Goal: Task Accomplishment & Management: Manage account settings

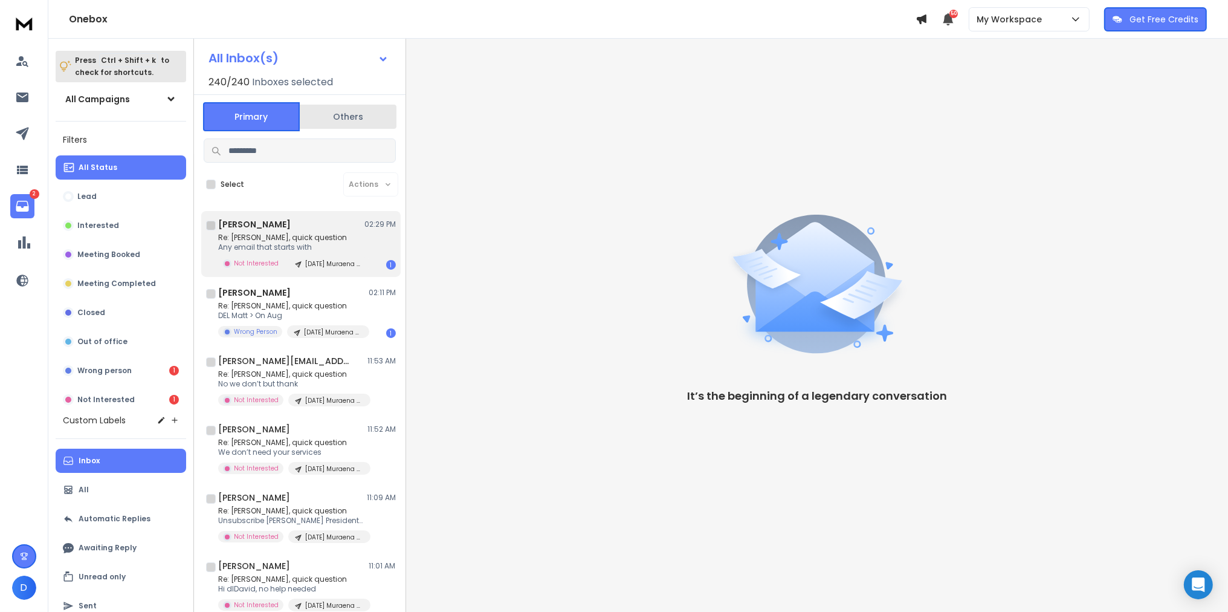
click at [308, 235] on p "Re: [PERSON_NAME], quick question" at bounding box center [290, 238] width 145 height 10
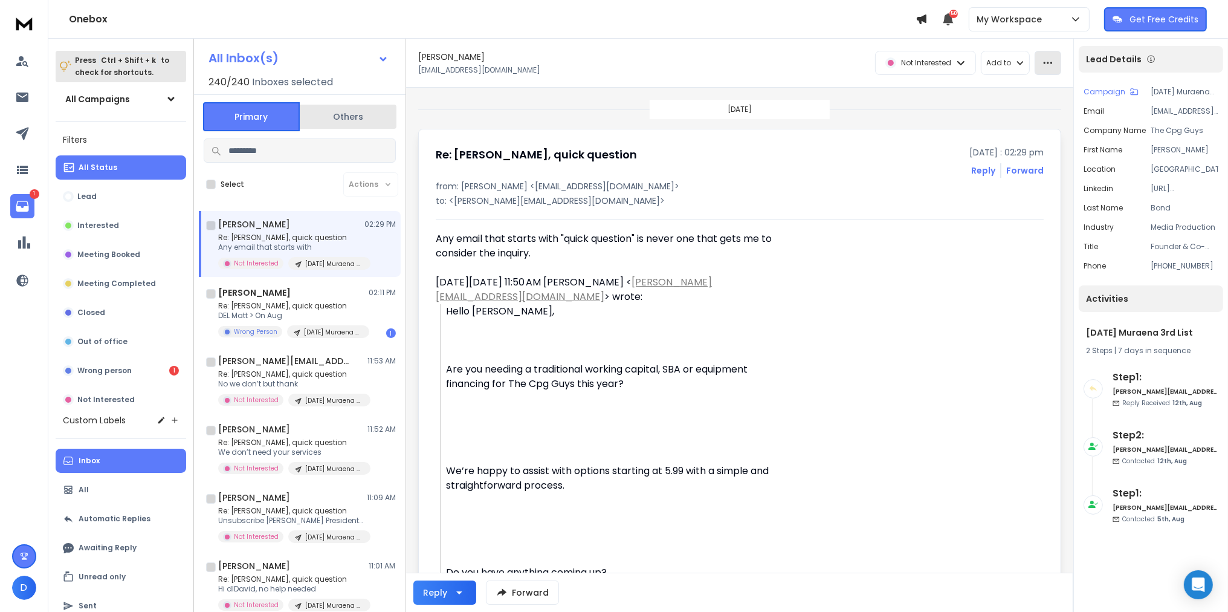
click at [1061, 63] on button "button" at bounding box center [1048, 63] width 27 height 24
click at [1008, 147] on div "Block email" at bounding box center [1004, 148] width 63 height 12
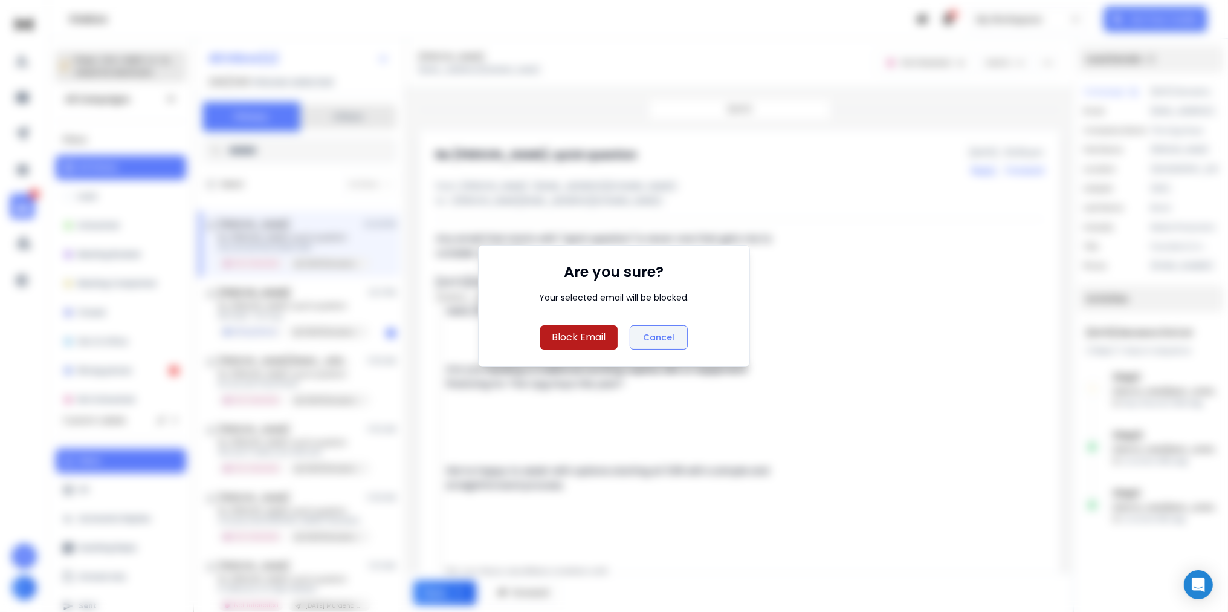
click at [596, 325] on button "Block Email" at bounding box center [578, 337] width 77 height 24
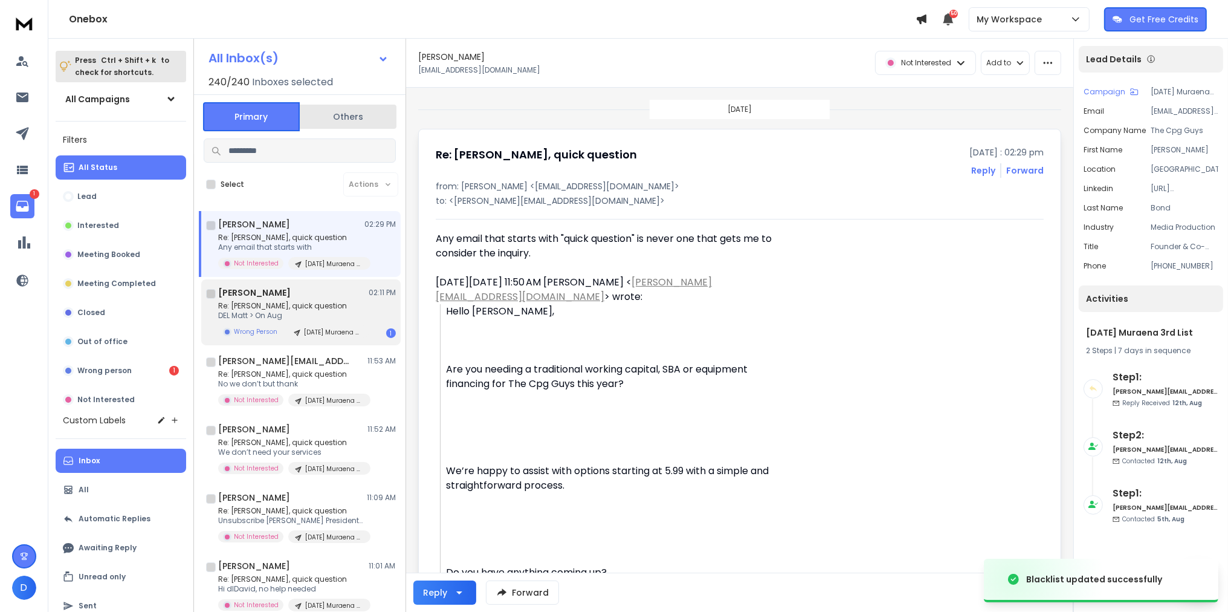
click at [345, 312] on p "DEL Matt > On Aug" at bounding box center [290, 316] width 145 height 10
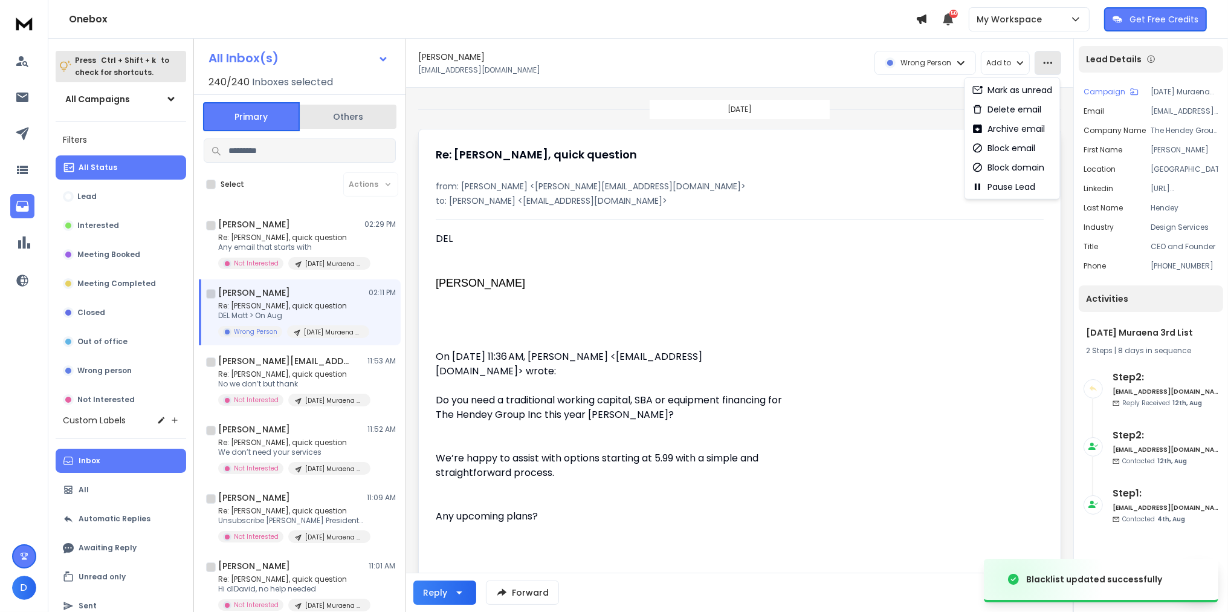
click at [1043, 64] on icon "button" at bounding box center [1048, 62] width 11 height 11
click at [1012, 147] on div "Block email" at bounding box center [1004, 148] width 63 height 12
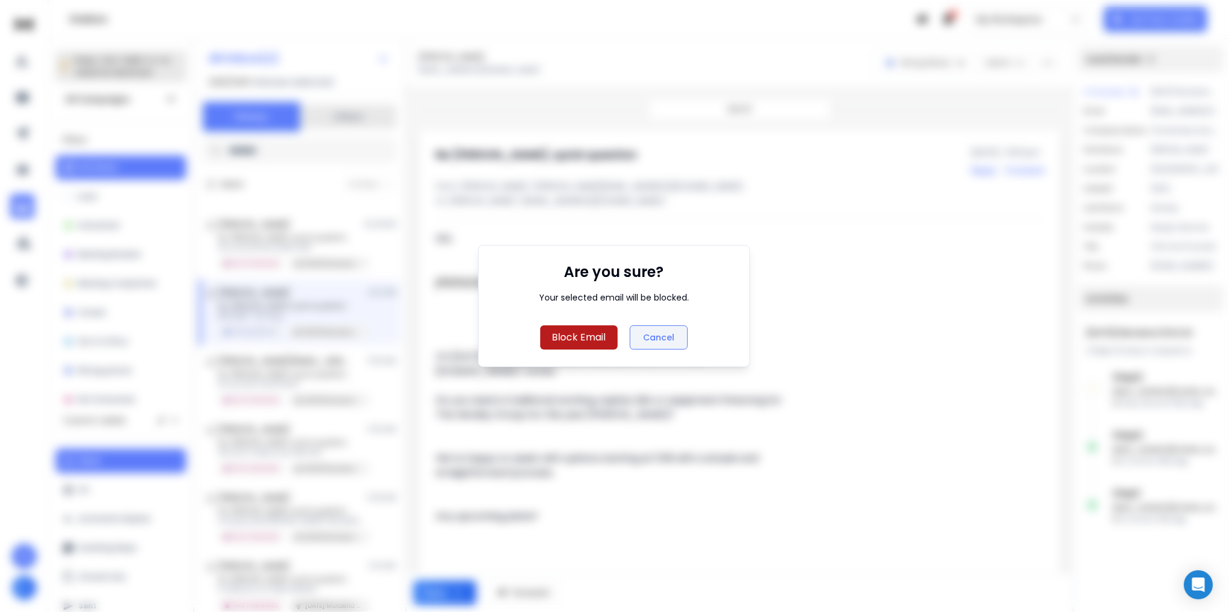
click at [564, 340] on button "Block Email" at bounding box center [578, 337] width 77 height 24
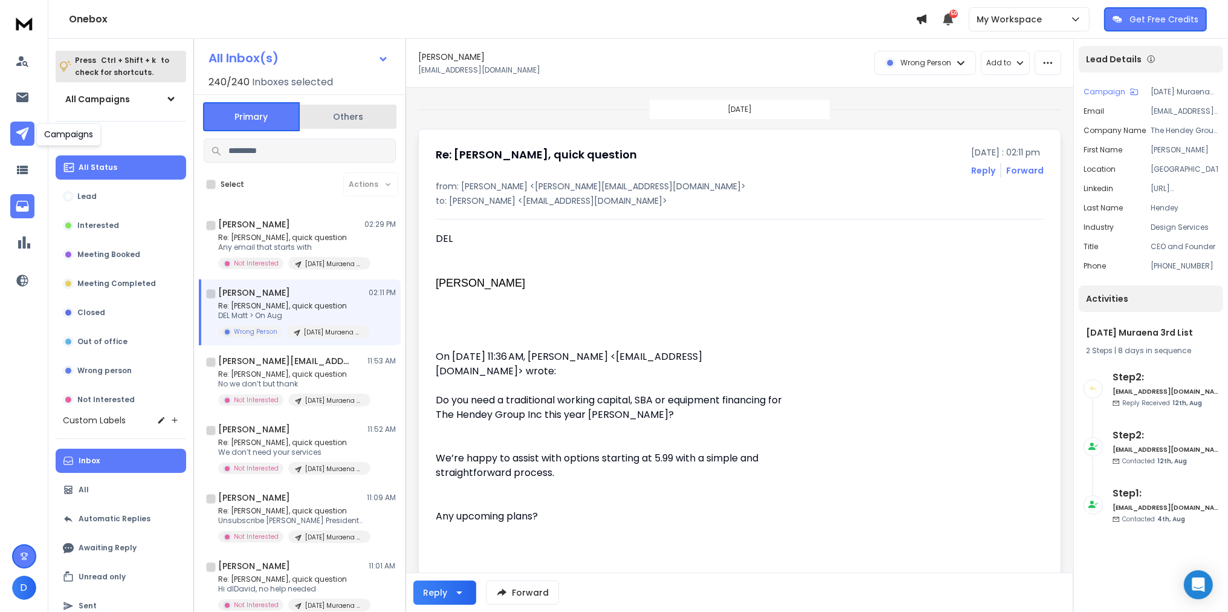
click at [23, 134] on icon at bounding box center [22, 133] width 13 height 13
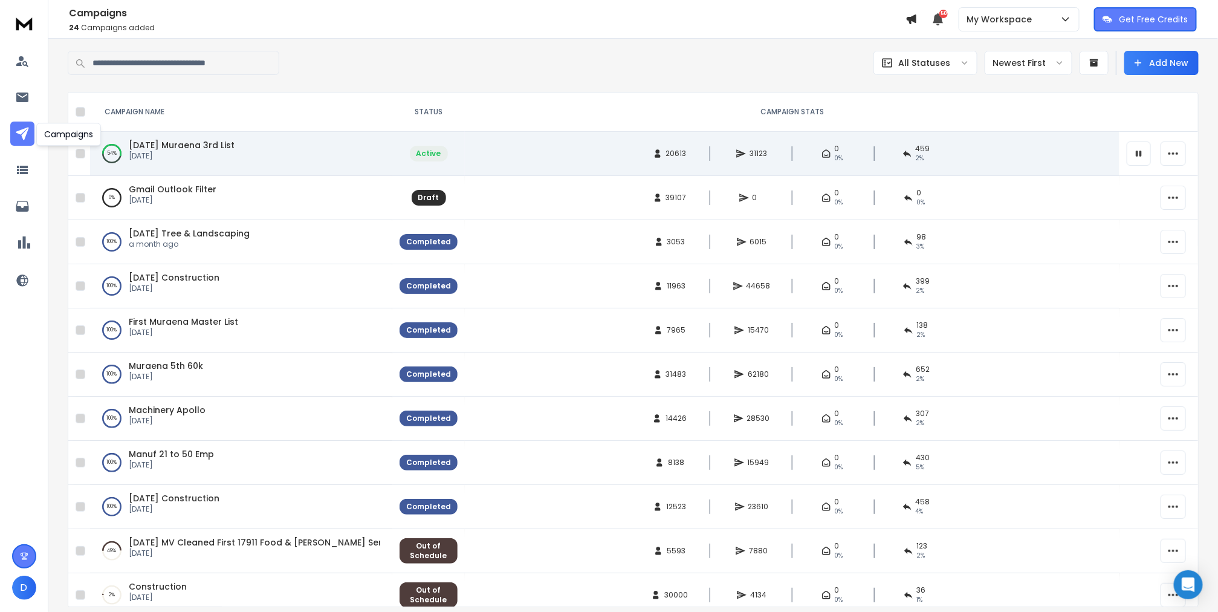
click at [1170, 155] on button "button" at bounding box center [1173, 153] width 25 height 24
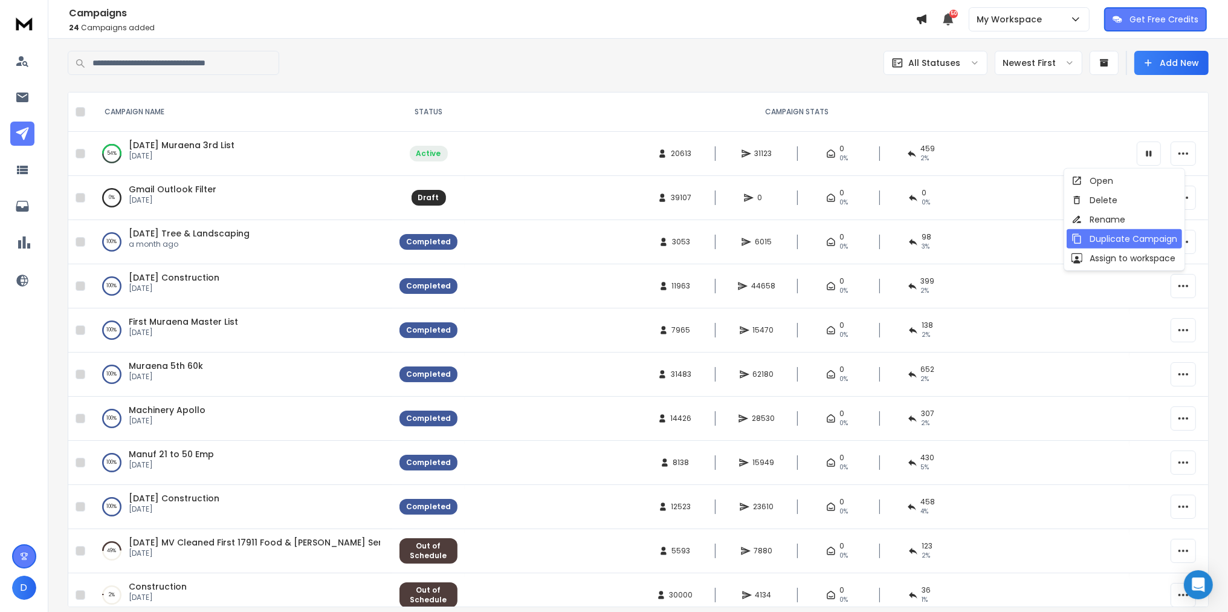
click at [1109, 235] on div "Duplicate Campaign" at bounding box center [1125, 239] width 106 height 12
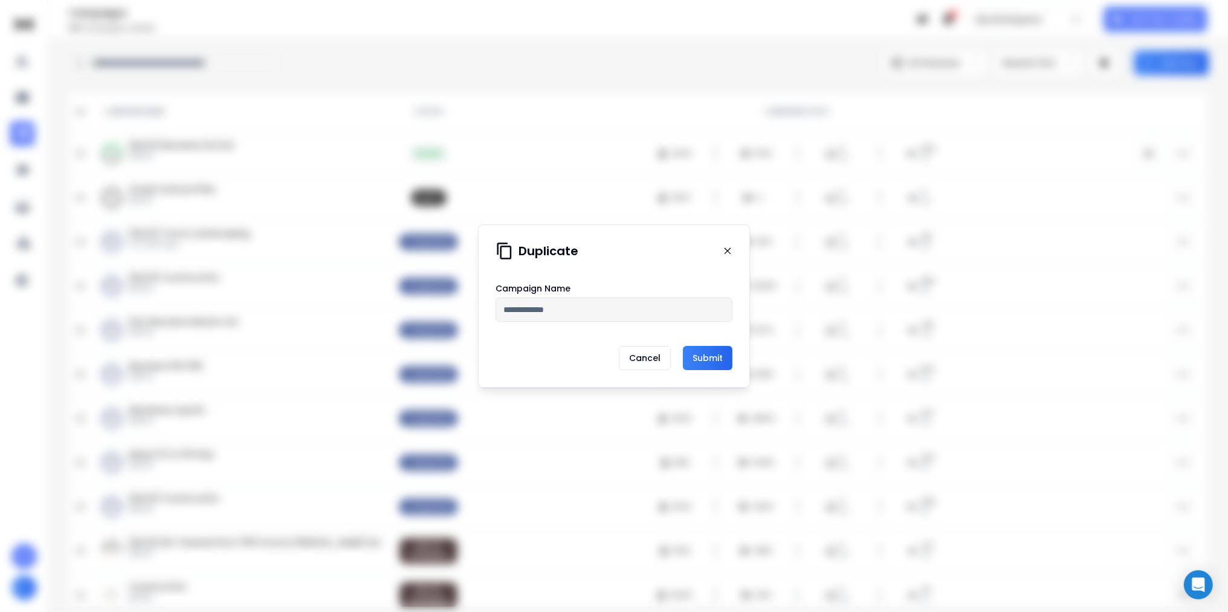
click at [595, 312] on input "text" at bounding box center [614, 309] width 237 height 24
click at [554, 307] on input "*********" at bounding box center [614, 309] width 237 height 24
type input "**********"
click at [704, 357] on button "Submit" at bounding box center [708, 358] width 50 height 24
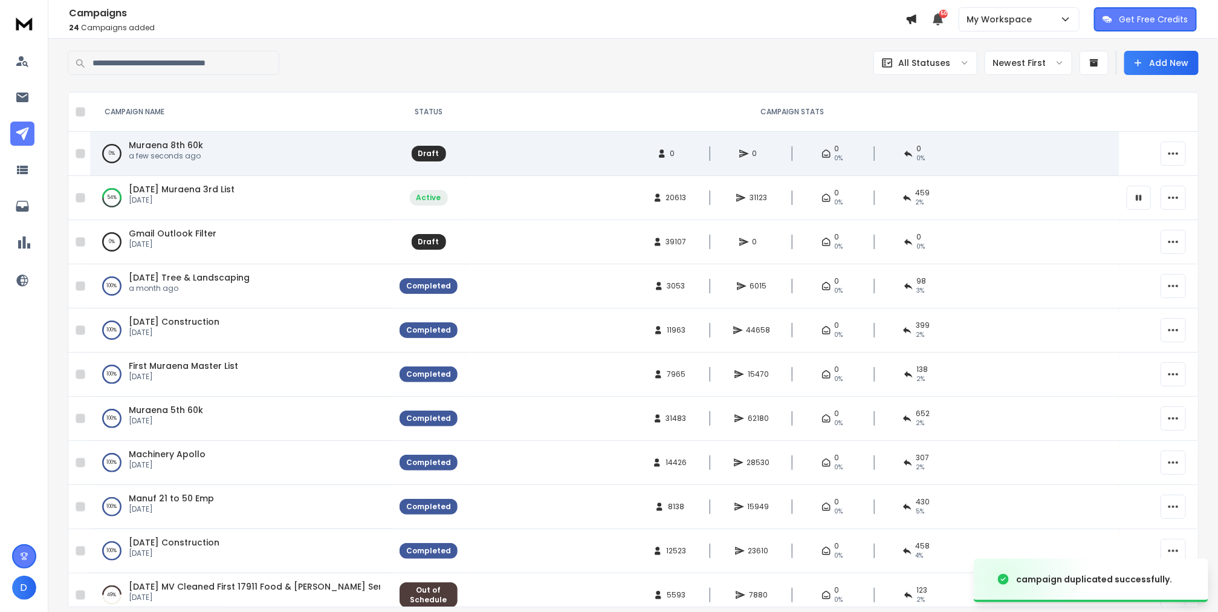
click at [267, 155] on div "0 % Muraena 8th 60k a few seconds ago" at bounding box center [241, 153] width 278 height 29
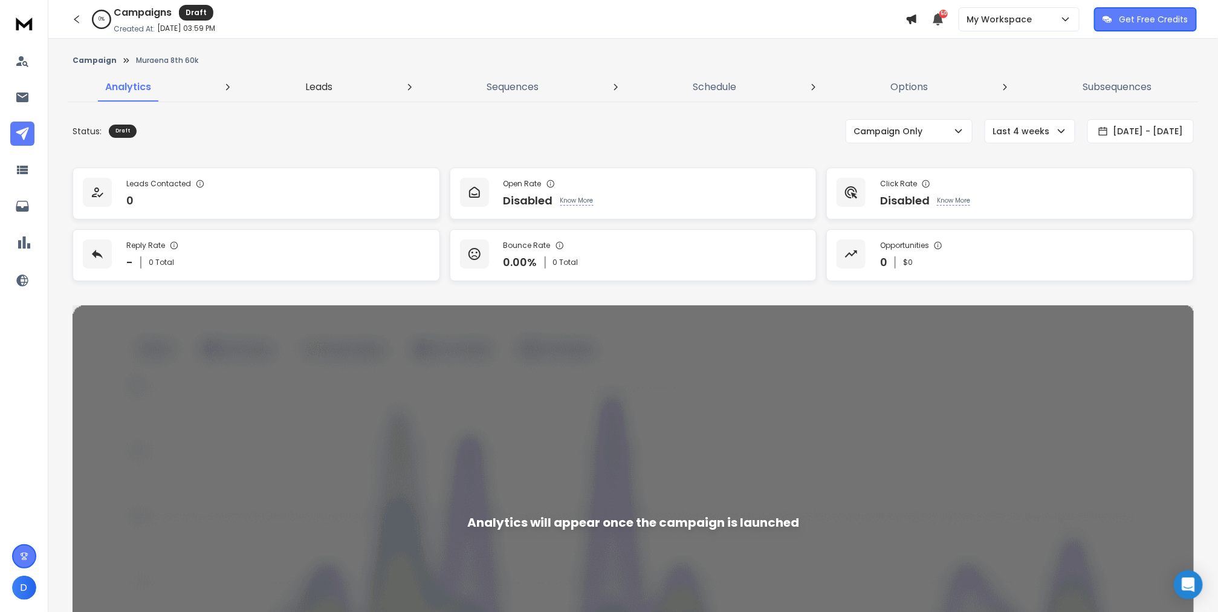
click at [316, 85] on p "Leads" at bounding box center [318, 87] width 27 height 15
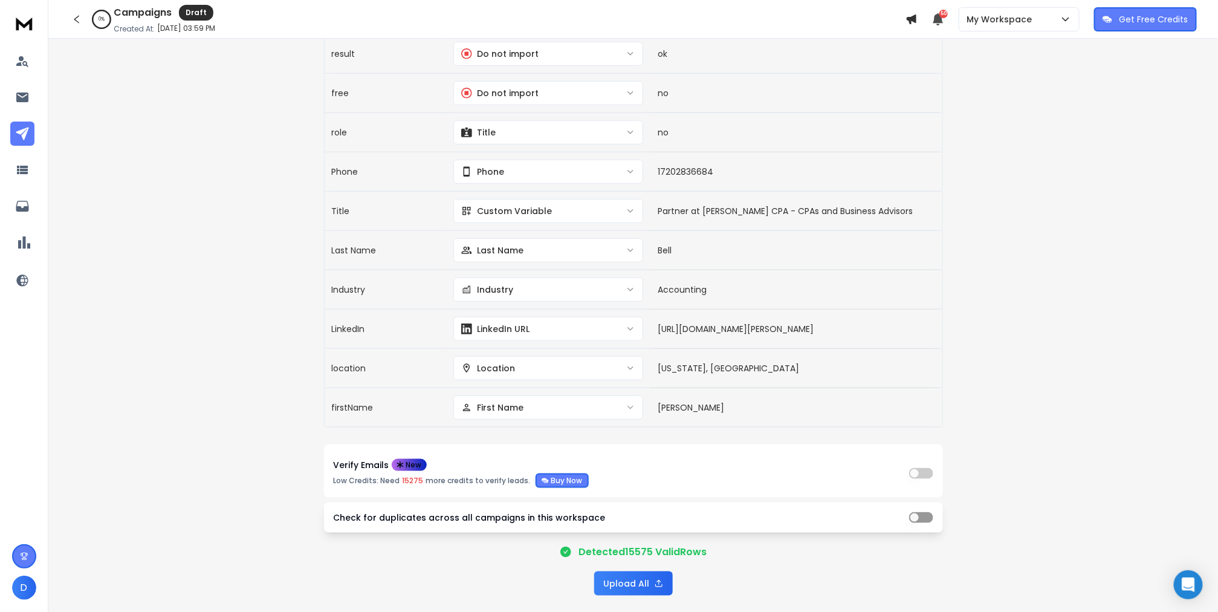
scroll to position [384, 0]
click at [927, 514] on button "Check for duplicates across all campaigns in this workspace" at bounding box center [921, 515] width 24 height 11
click at [638, 580] on button "Upload All" at bounding box center [633, 581] width 79 height 24
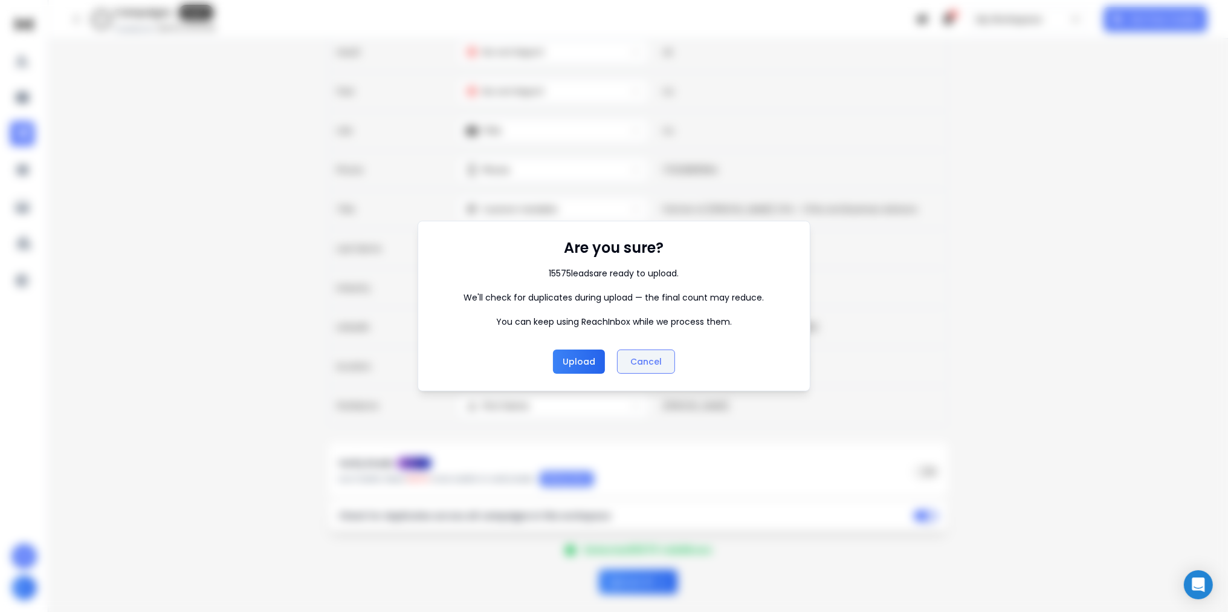
click at [575, 363] on button "Upload" at bounding box center [579, 361] width 52 height 24
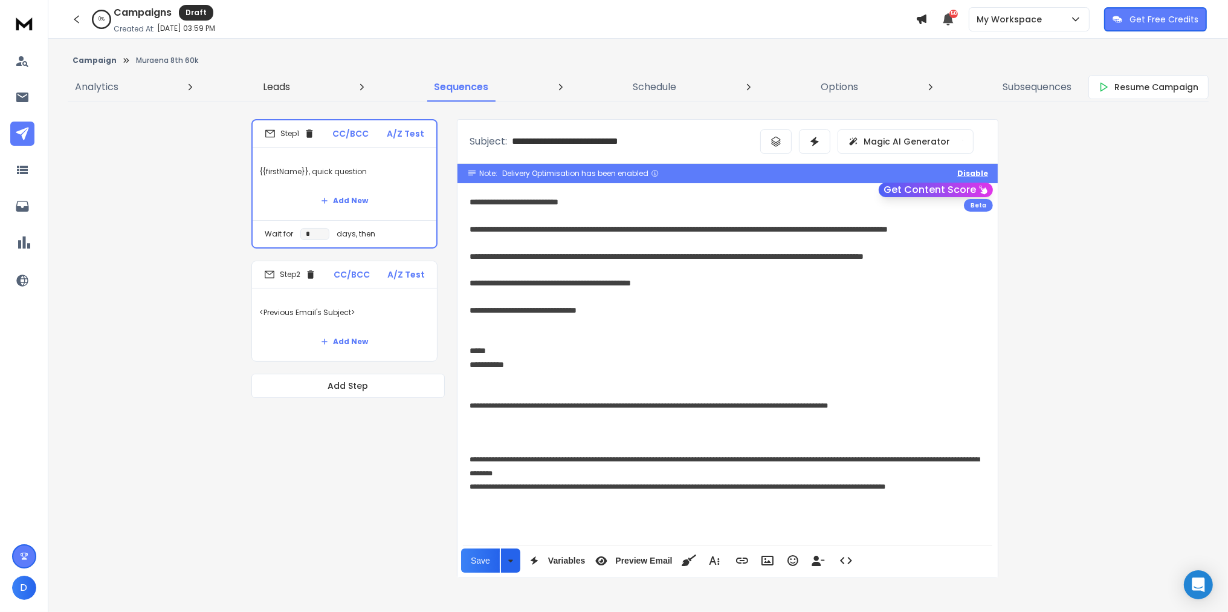
click at [283, 85] on p "Leads" at bounding box center [276, 87] width 27 height 15
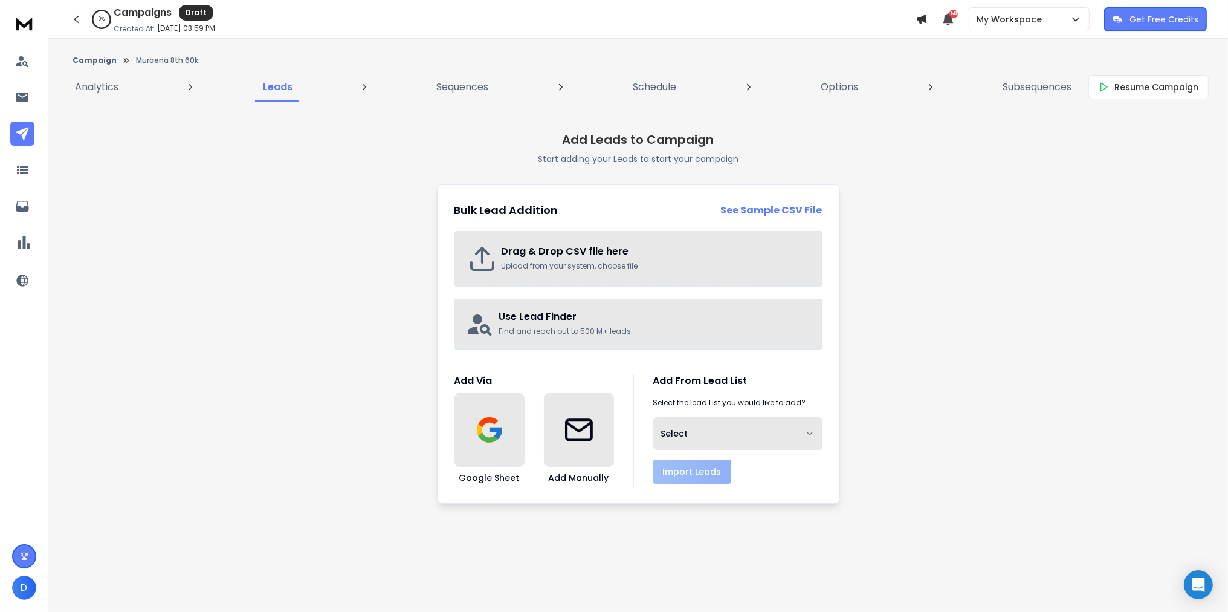
click at [275, 85] on p "Leads" at bounding box center [278, 87] width 30 height 15
click at [441, 80] on p "Sequences" at bounding box center [463, 87] width 52 height 15
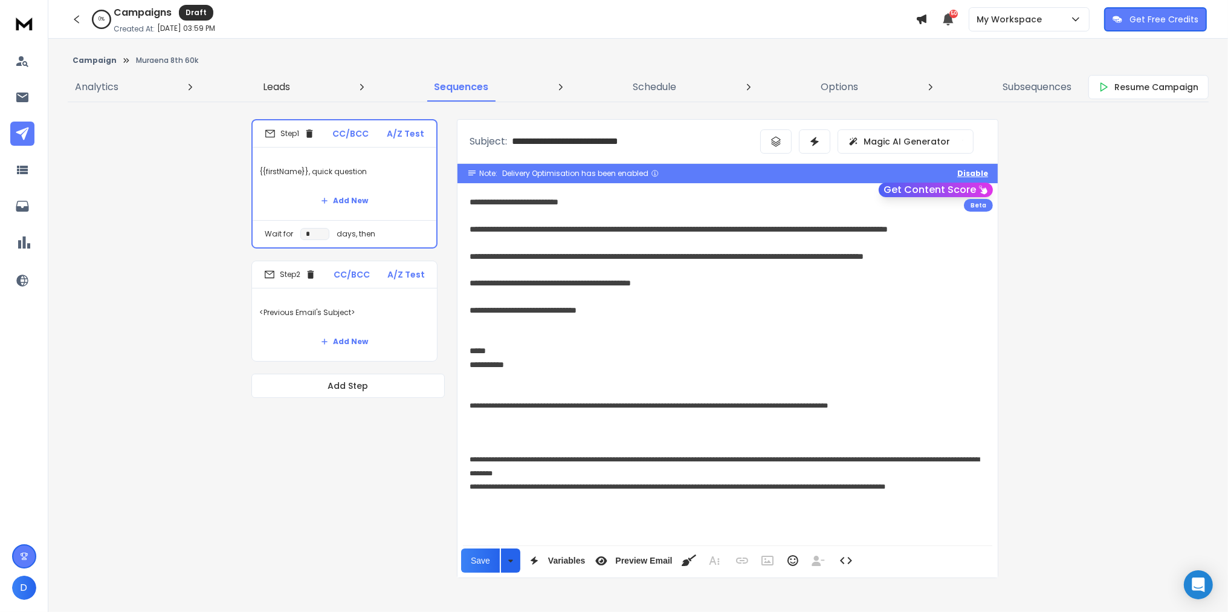
click at [282, 82] on p "Leads" at bounding box center [276, 87] width 27 height 15
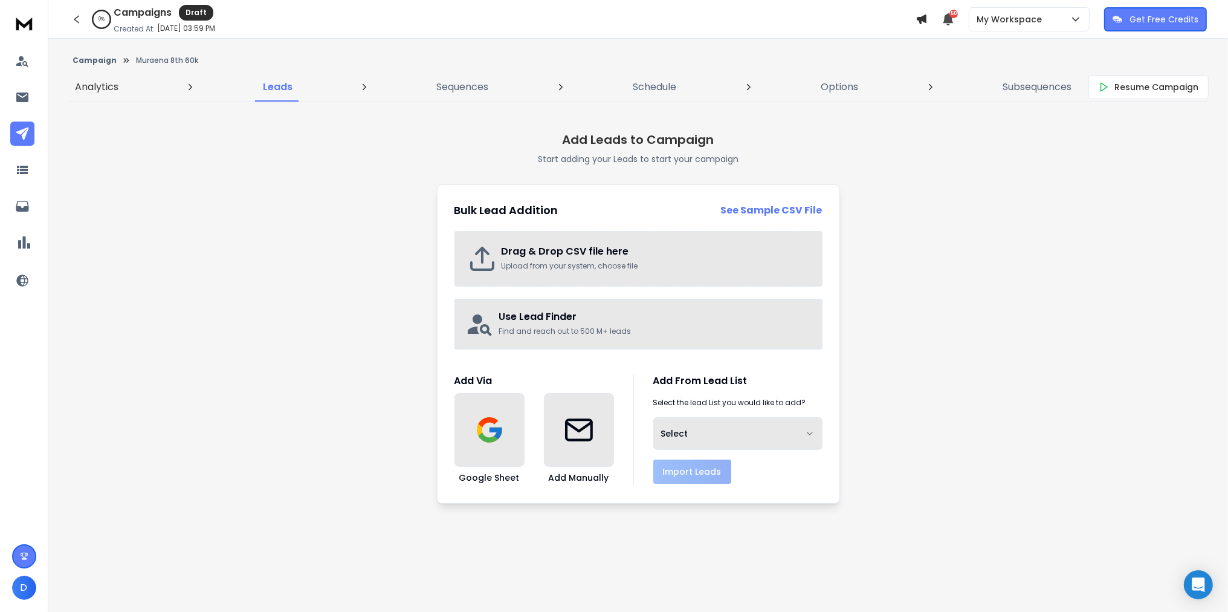
click at [100, 89] on p "Analytics" at bounding box center [97, 87] width 44 height 15
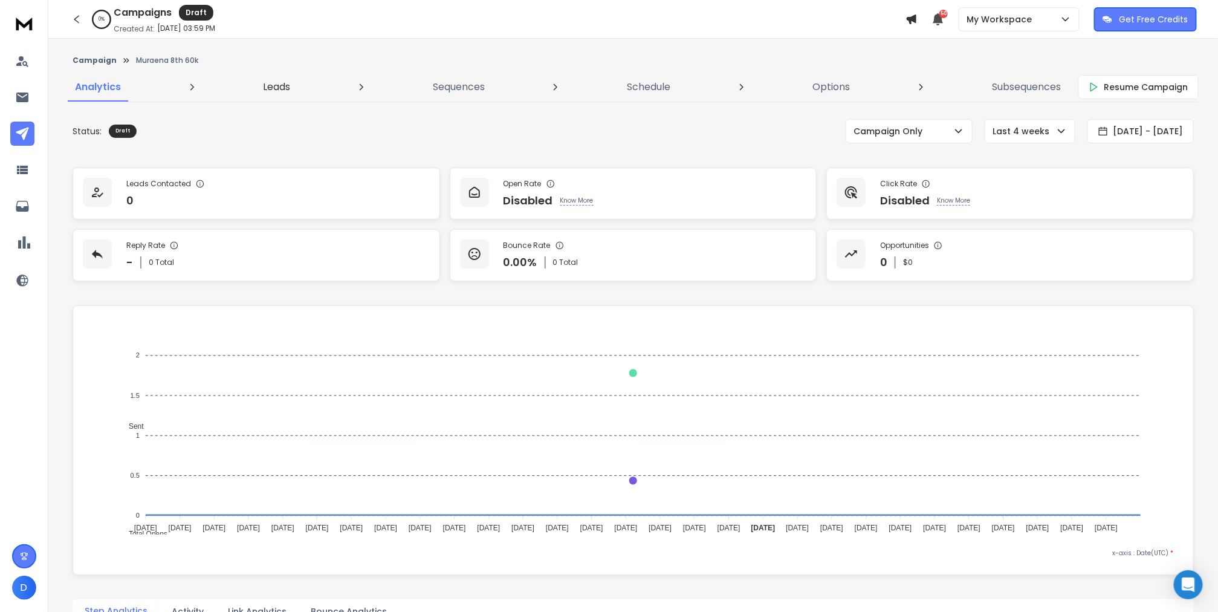
click at [263, 87] on p "Leads" at bounding box center [276, 87] width 27 height 15
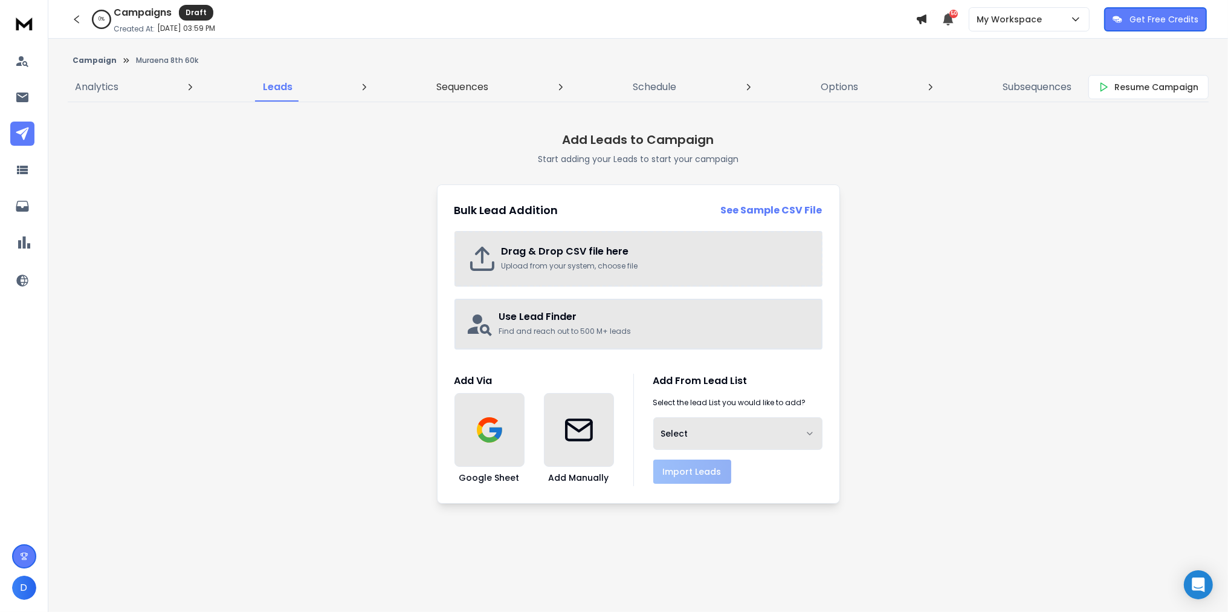
click at [439, 91] on p "Sequences" at bounding box center [463, 87] width 52 height 15
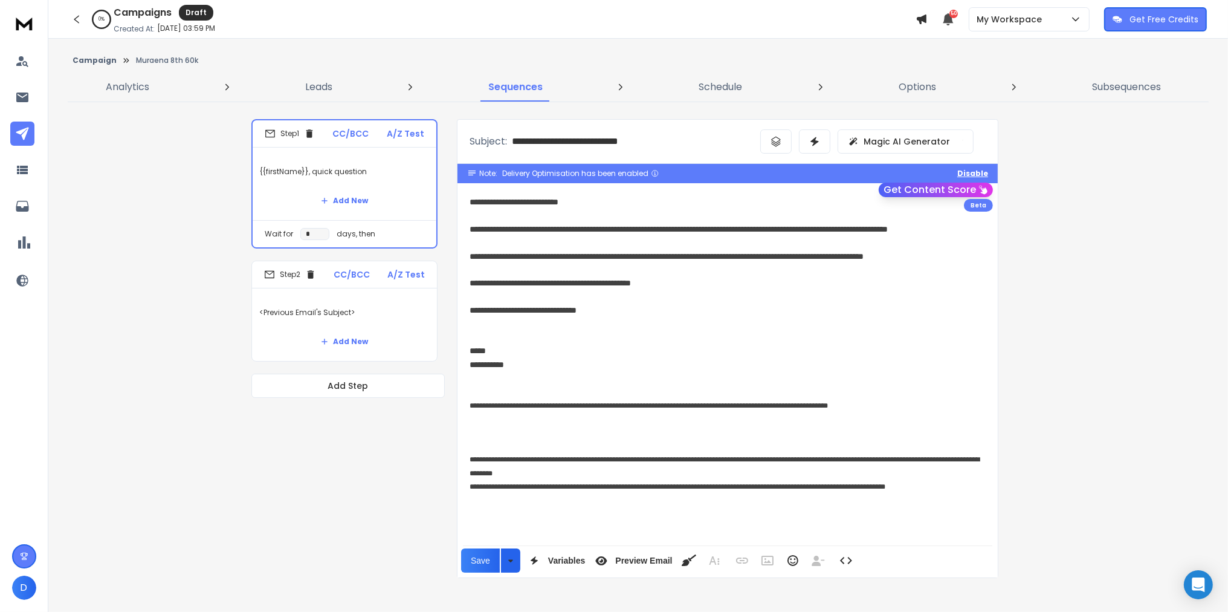
click at [659, 92] on div "Analytics Leads Sequences Schedule Options Subsequences" at bounding box center [634, 87] width 1132 height 29
click at [707, 83] on p "Schedule" at bounding box center [721, 87] width 44 height 15
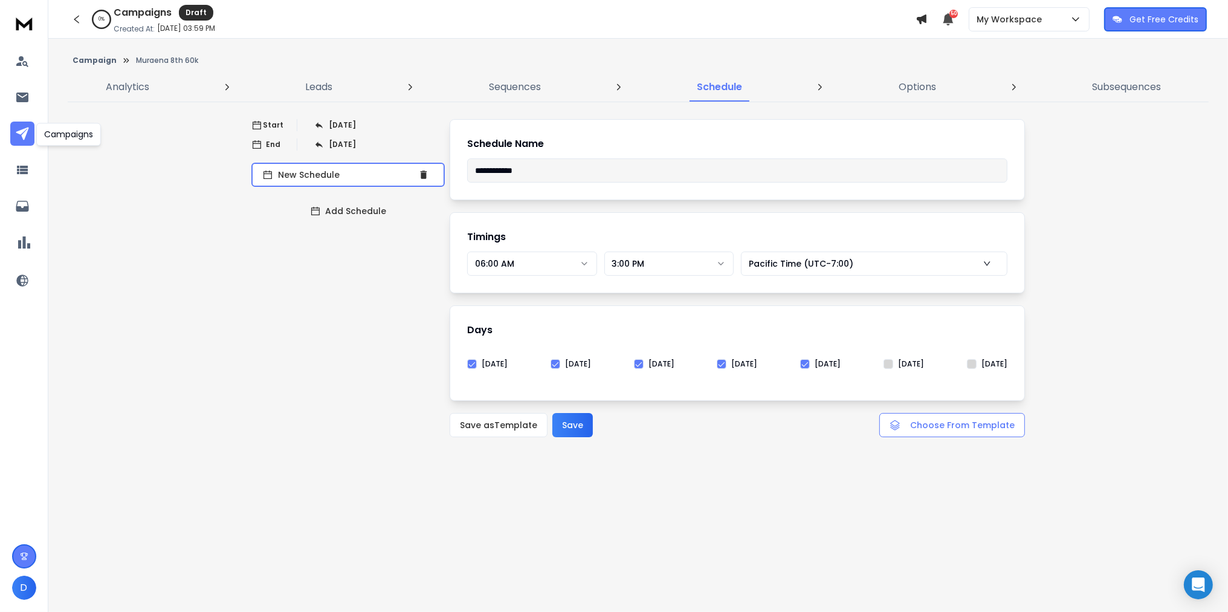
click at [24, 129] on icon at bounding box center [22, 133] width 15 height 15
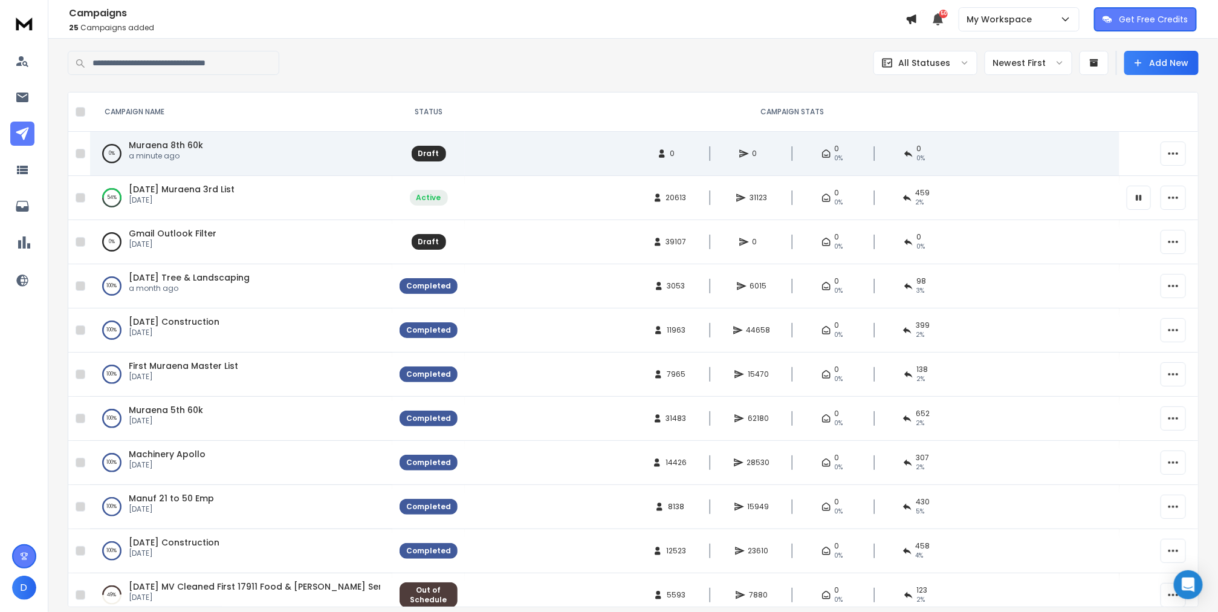
click at [303, 155] on div "0 % Muraena 8th 60k a minute ago" at bounding box center [241, 153] width 278 height 29
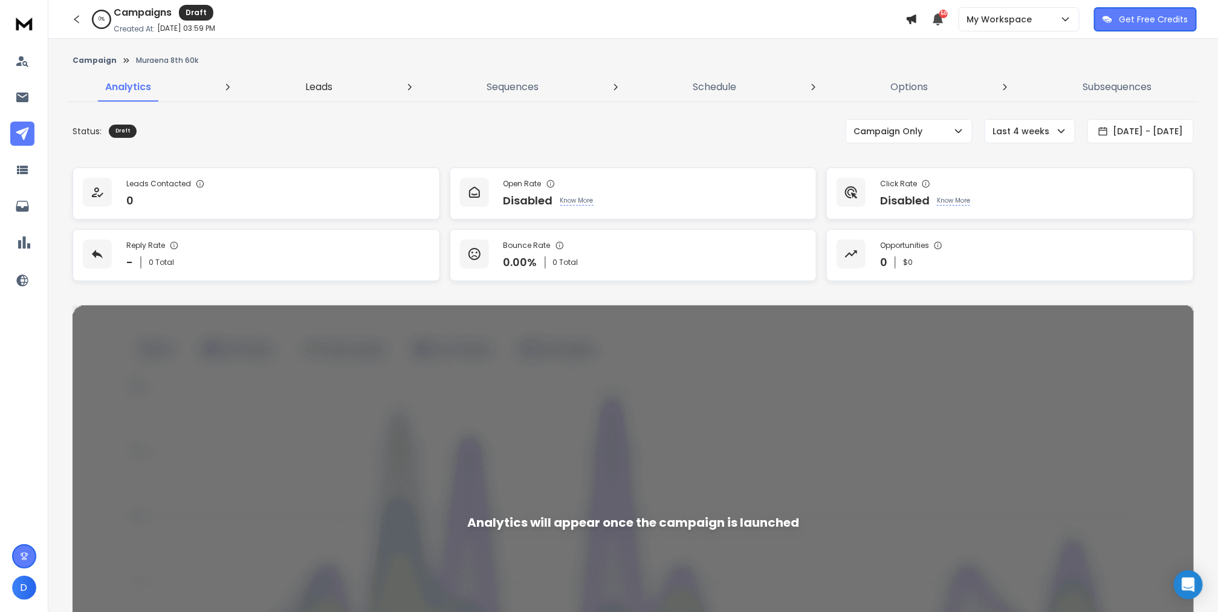
click at [327, 91] on p "Leads" at bounding box center [318, 87] width 27 height 15
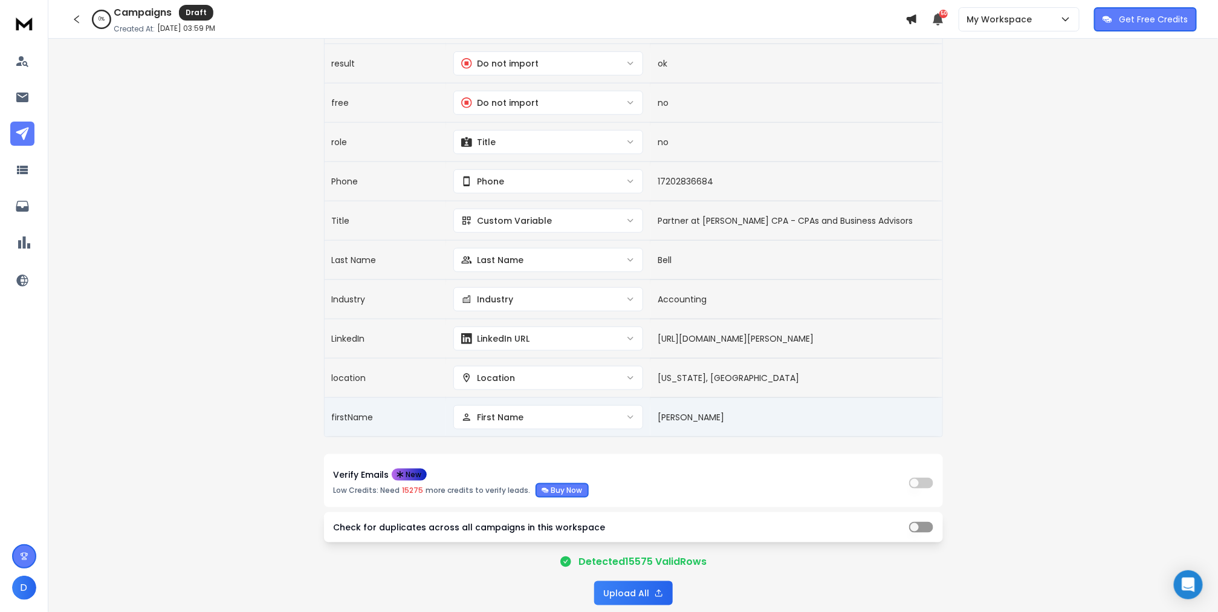
scroll to position [384, 0]
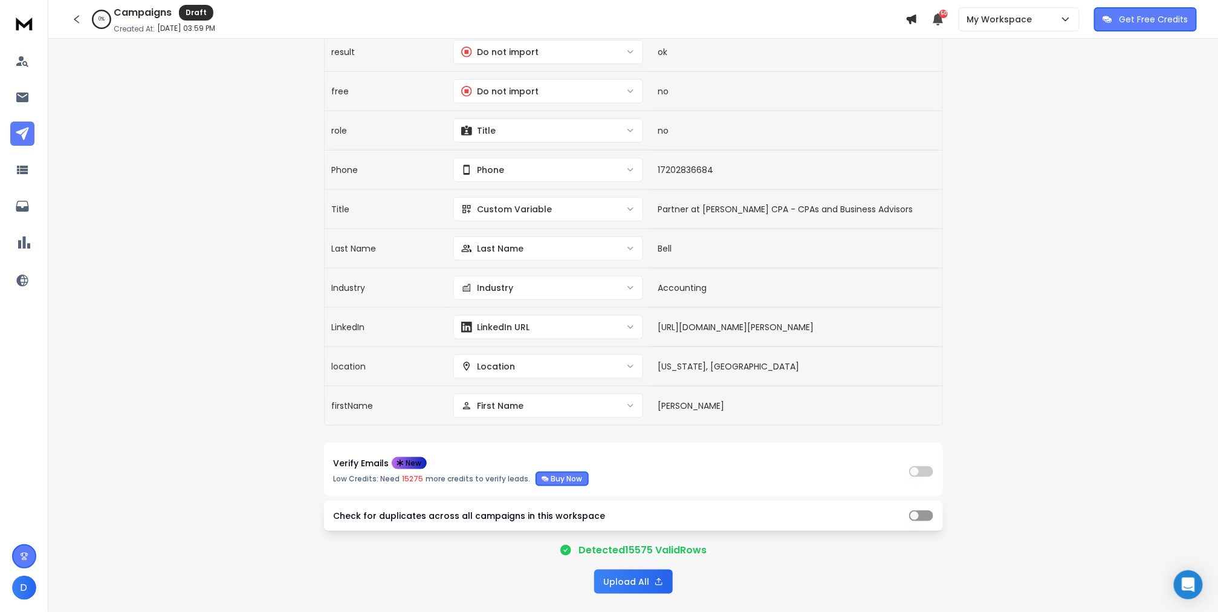
click at [631, 581] on button "Upload All" at bounding box center [633, 581] width 79 height 24
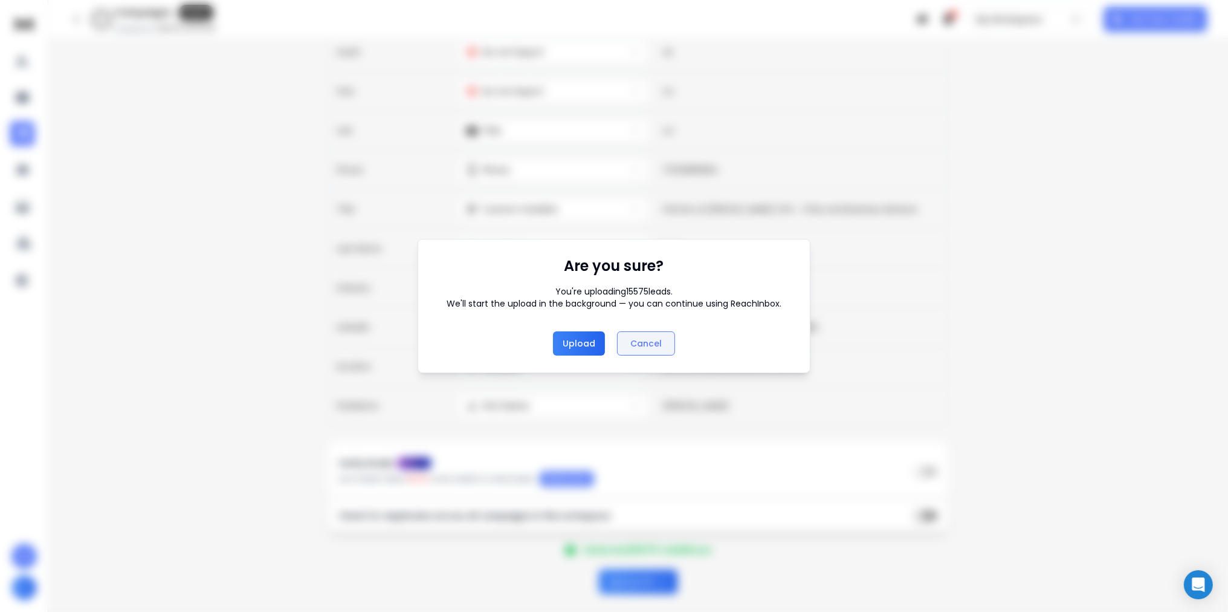
click at [575, 335] on button "Upload" at bounding box center [579, 343] width 52 height 24
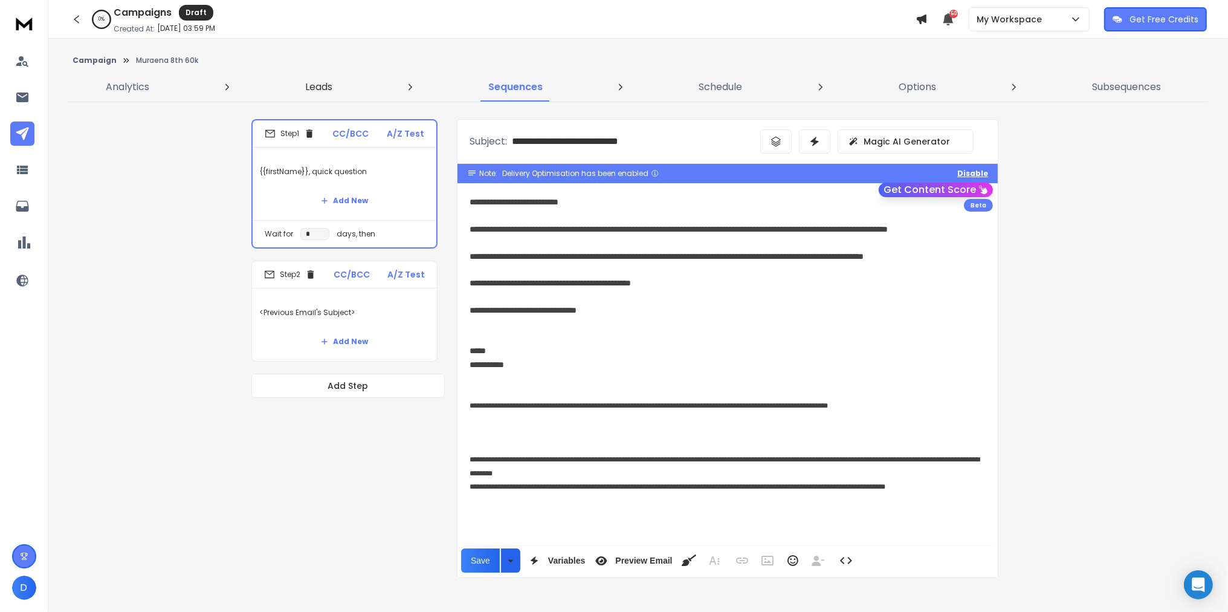
click at [310, 82] on p "Leads" at bounding box center [318, 87] width 27 height 15
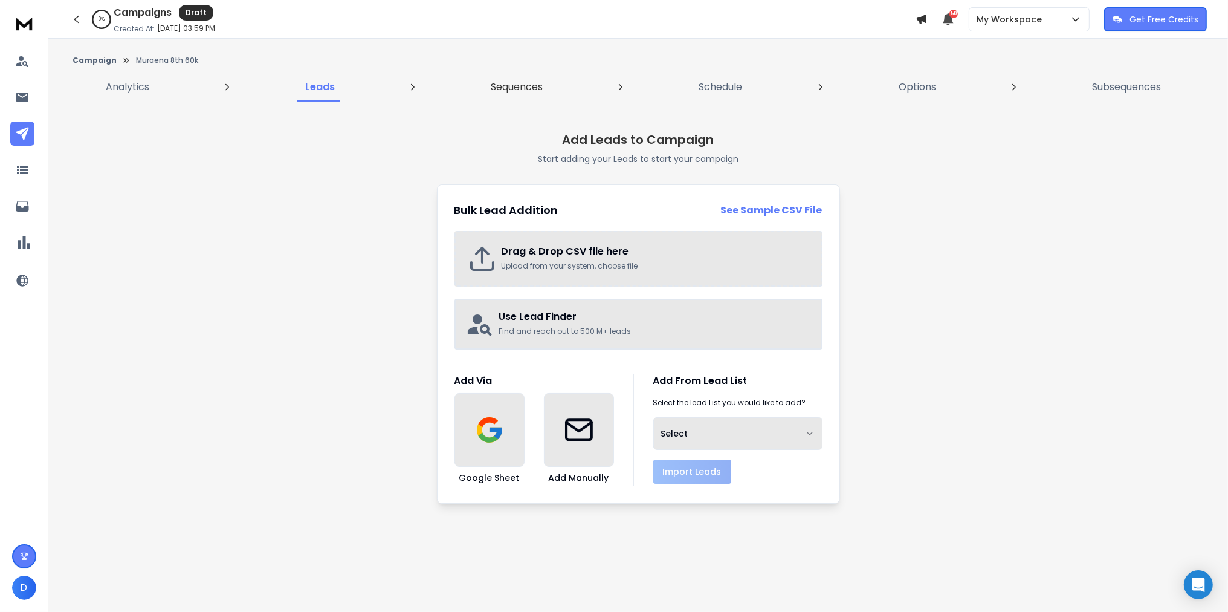
click at [518, 83] on p "Sequences" at bounding box center [517, 87] width 52 height 15
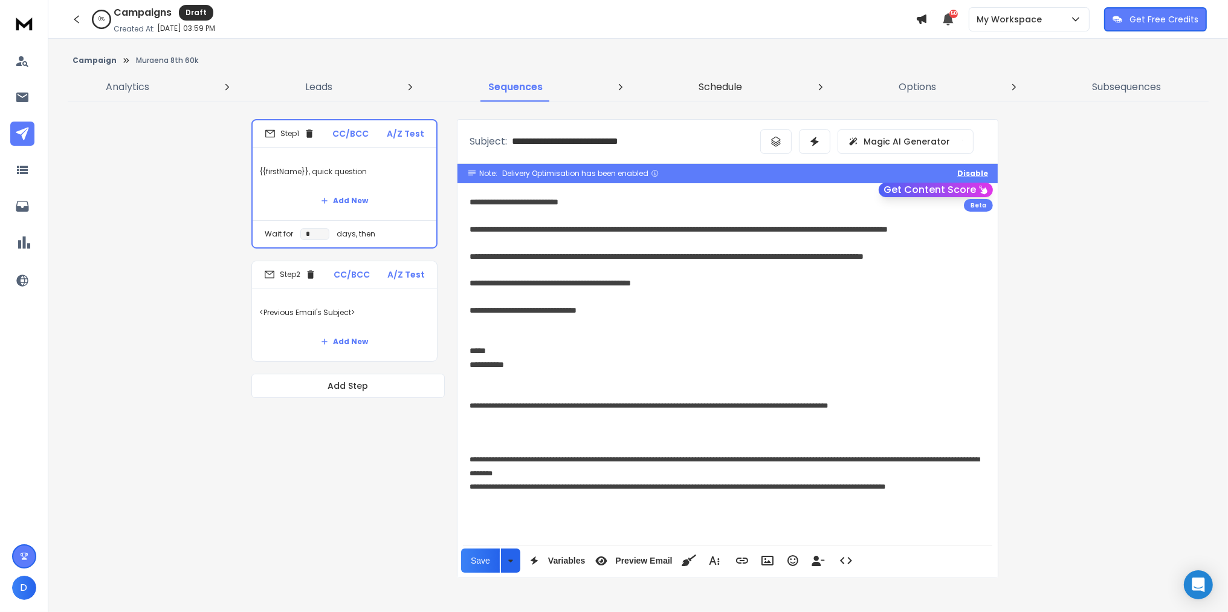
click at [711, 85] on p "Schedule" at bounding box center [721, 87] width 44 height 15
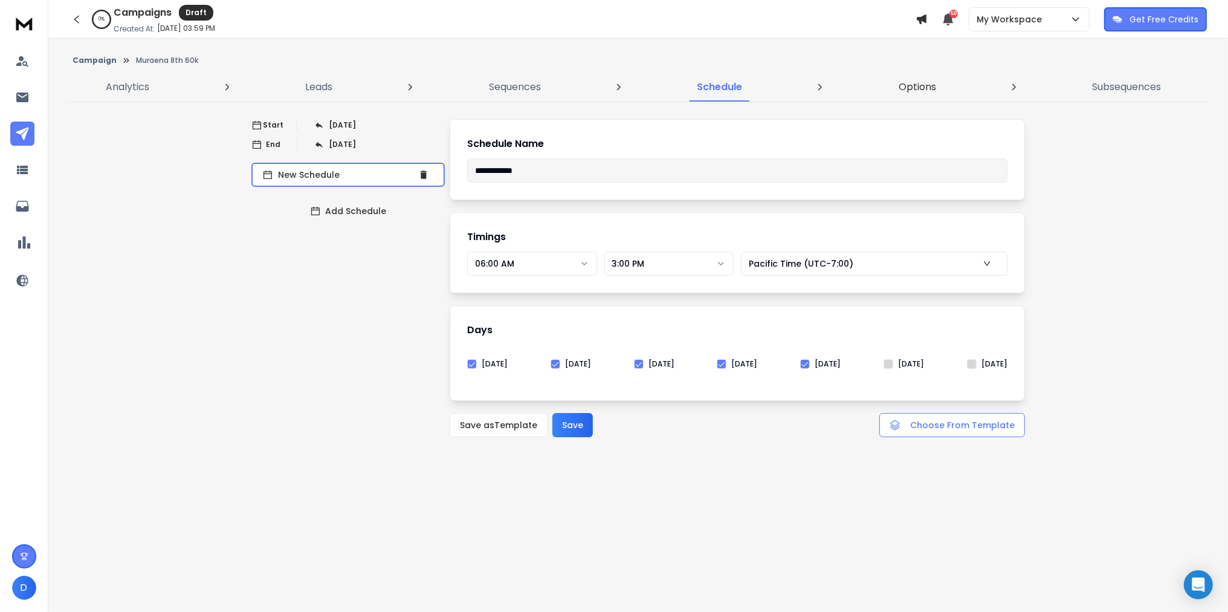
click at [925, 85] on p "Options" at bounding box center [917, 87] width 37 height 15
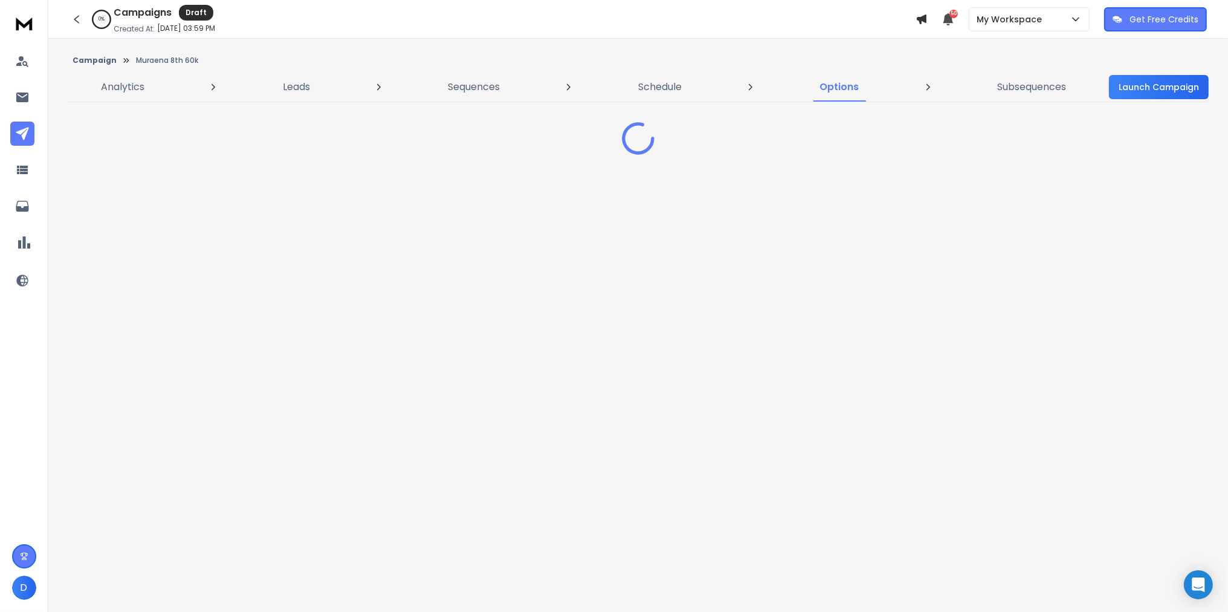
select select "*"
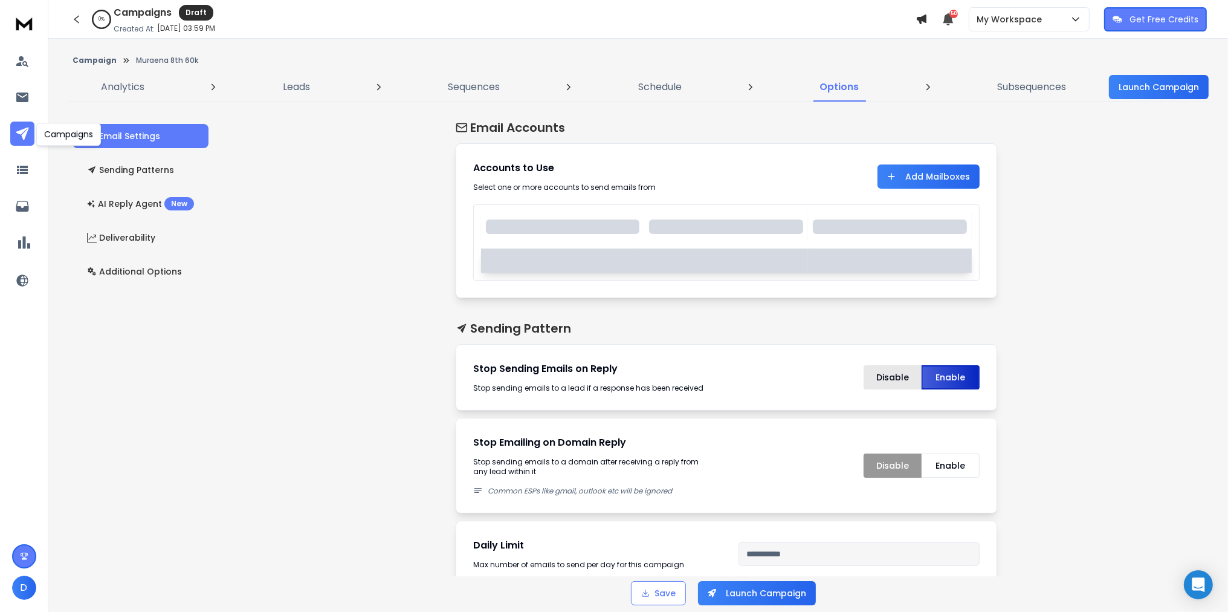
drag, startPoint x: 20, startPoint y: 138, endPoint x: 85, endPoint y: 137, distance: 64.7
click at [21, 138] on icon at bounding box center [22, 133] width 15 height 15
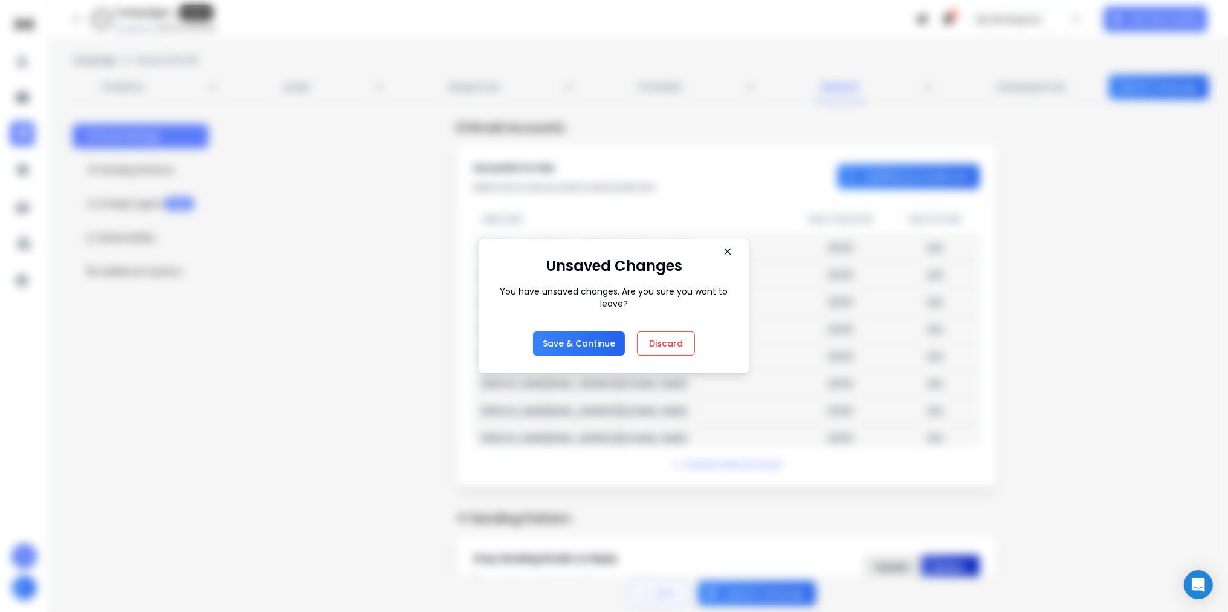
click at [584, 339] on button "Save & Continue" at bounding box center [579, 343] width 92 height 24
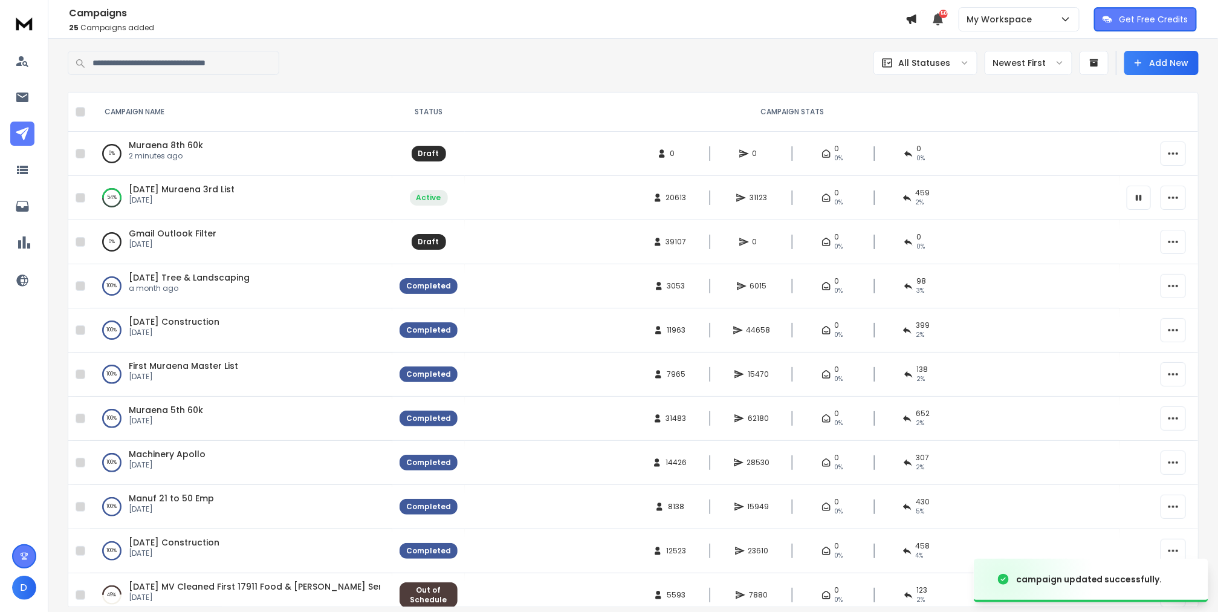
click at [646, 28] on p "25 Campaigns added" at bounding box center [487, 28] width 837 height 10
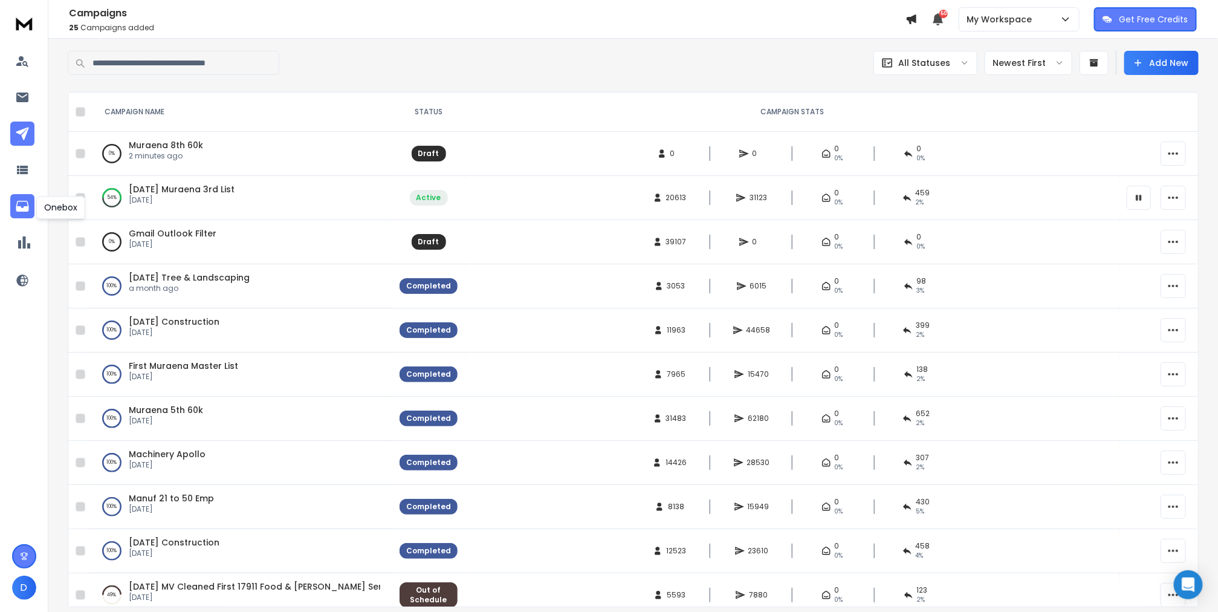
click at [20, 210] on icon at bounding box center [22, 206] width 13 height 11
